Goal: Task Accomplishment & Management: Manage account settings

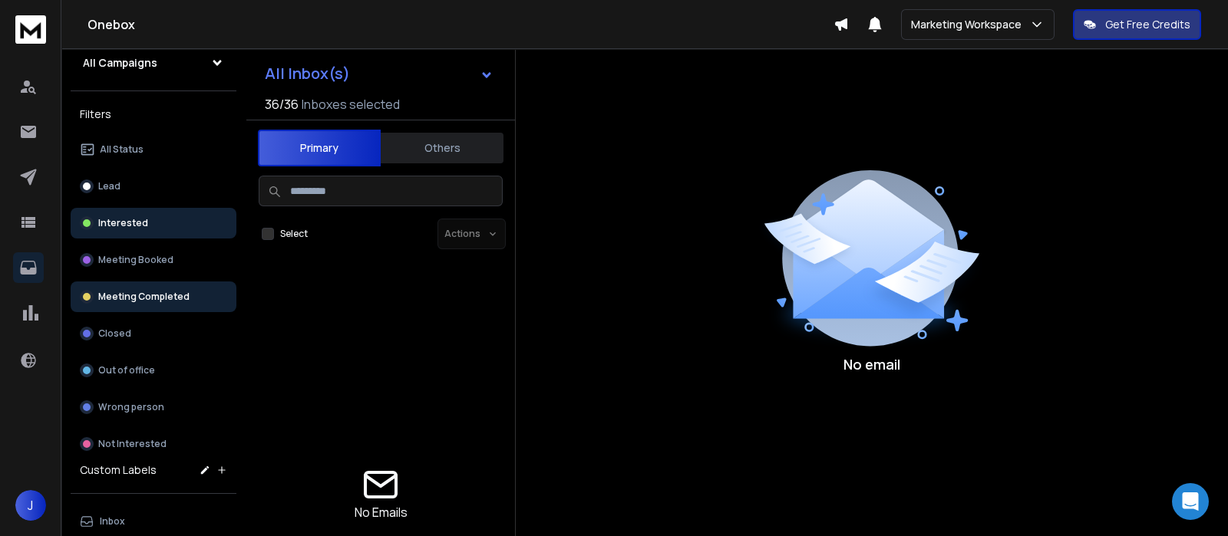
scroll to position [62, 0]
click at [35, 263] on icon at bounding box center [28, 268] width 16 height 14
click at [153, 232] on button "Interested" at bounding box center [154, 224] width 166 height 31
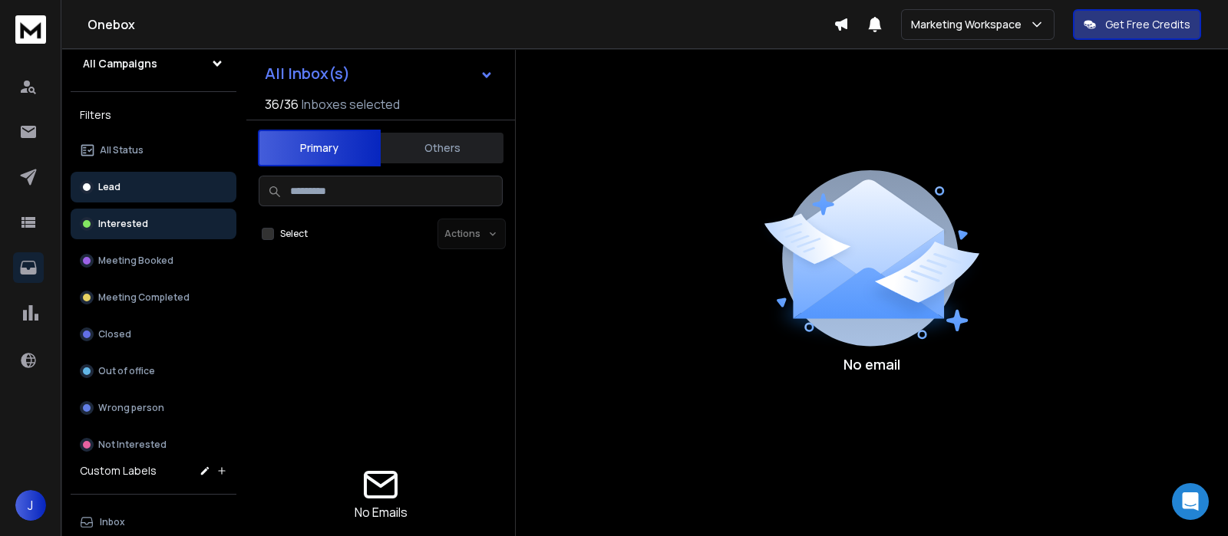
click at [148, 194] on button "Lead" at bounding box center [154, 187] width 166 height 31
click at [142, 218] on p "Interested" at bounding box center [123, 224] width 50 height 12
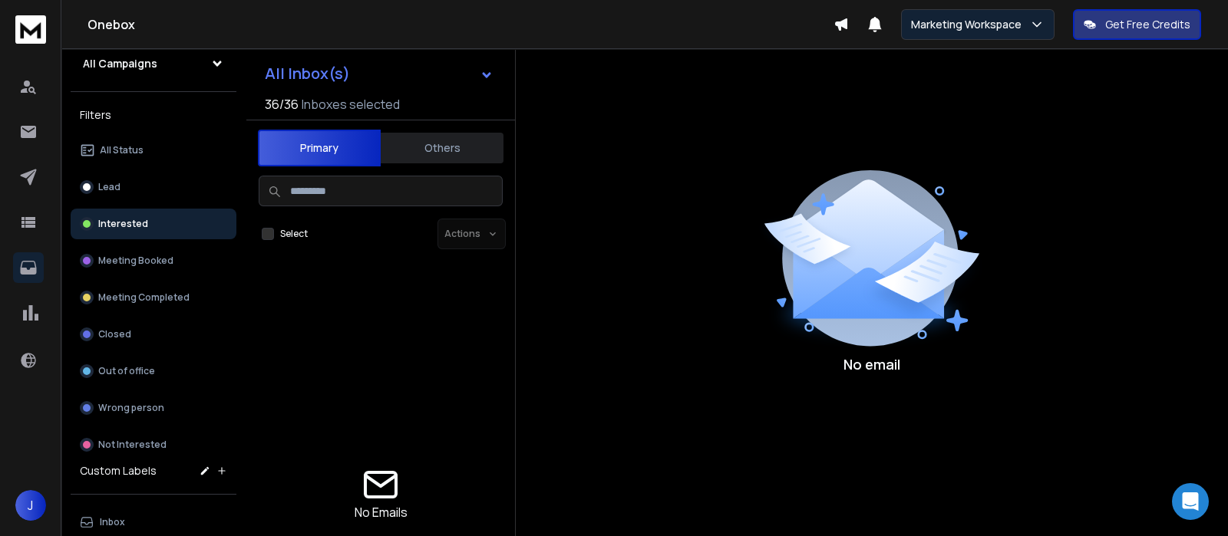
click at [1017, 30] on p "Marketing Workspace" at bounding box center [969, 24] width 117 height 15
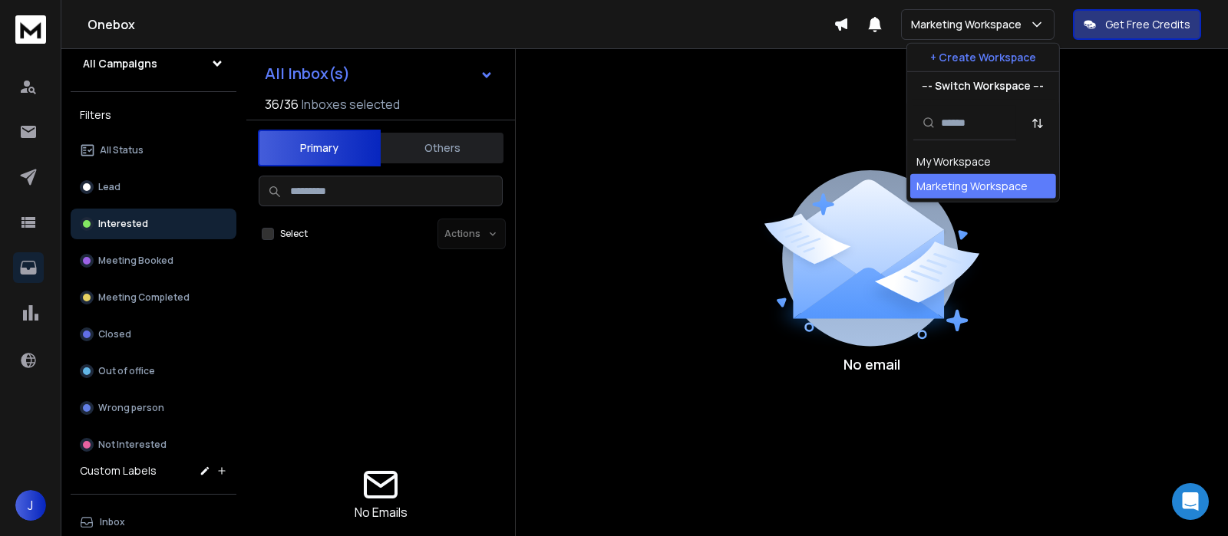
click at [972, 180] on div "Marketing Workspace" at bounding box center [971, 186] width 111 height 15
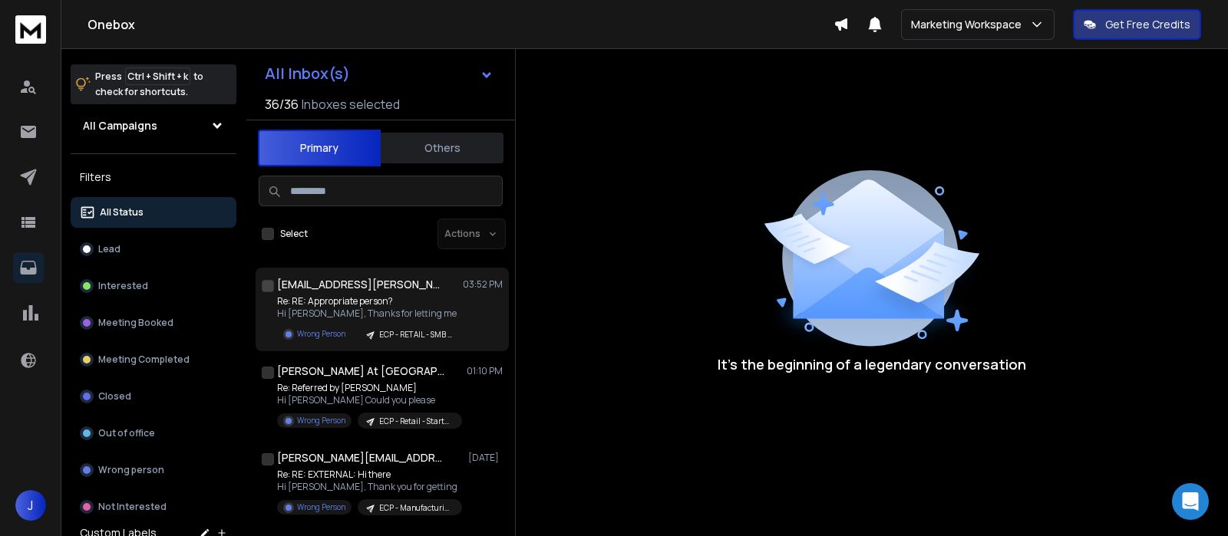
click at [411, 305] on p "Re: RE: Appropriate person?" at bounding box center [369, 301] width 184 height 12
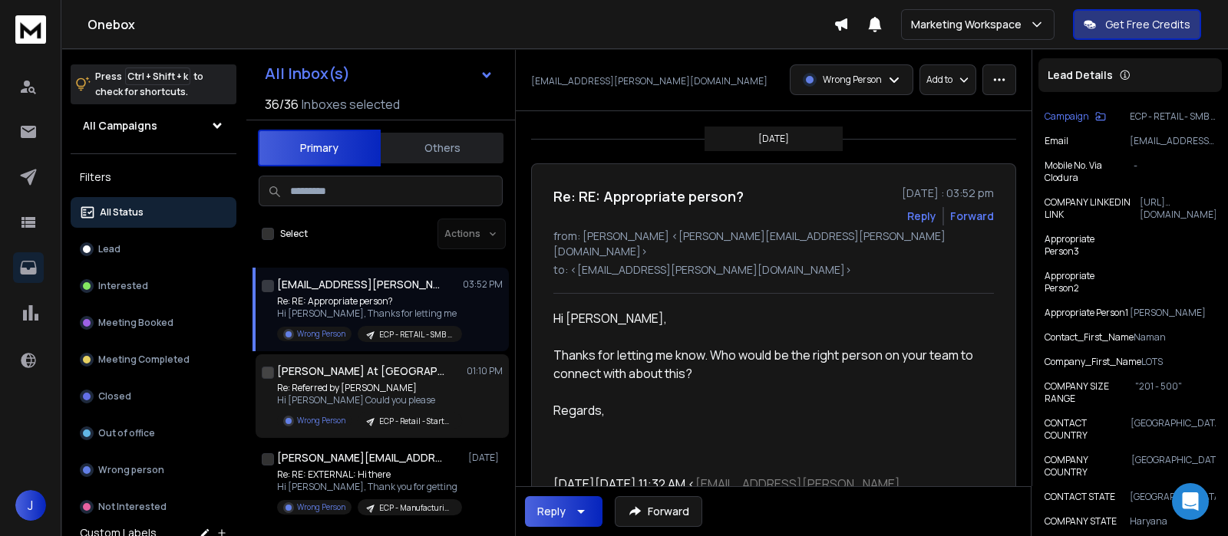
click at [409, 370] on div "Anupam At Zymo 01:10 PM" at bounding box center [390, 371] width 226 height 15
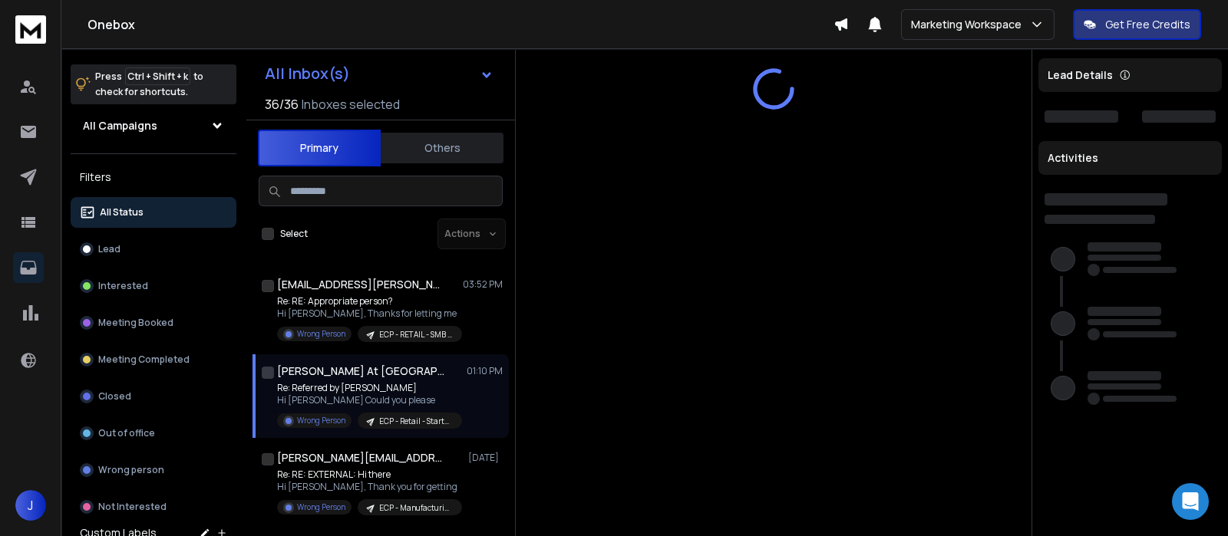
click at [409, 370] on div "Anupam At Zymo 01:10 PM" at bounding box center [390, 371] width 226 height 15
